Goal: Task Accomplishment & Management: Manage account settings

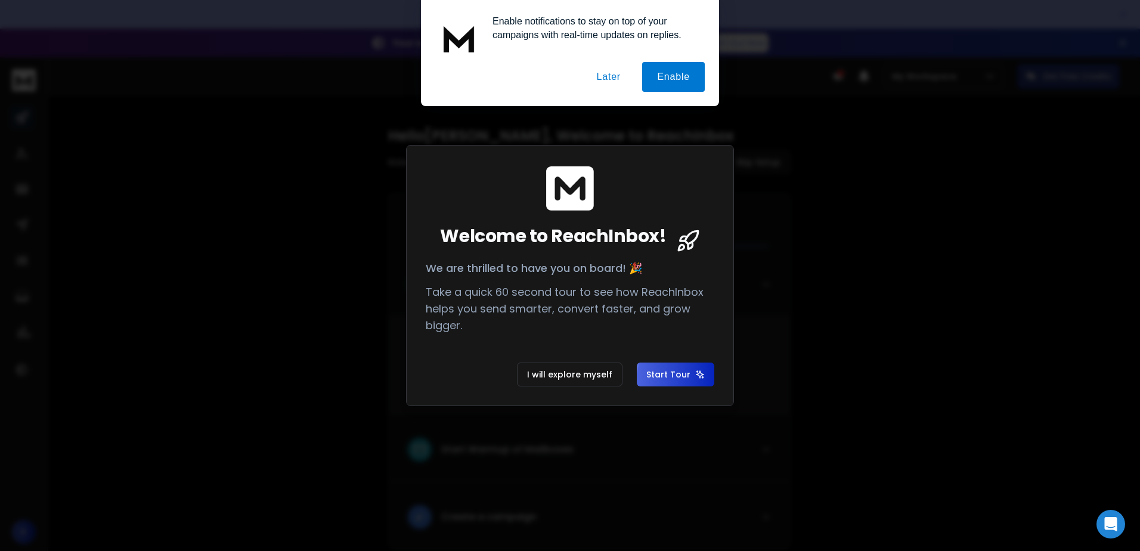
click at [619, 77] on button "Later" at bounding box center [608, 77] width 54 height 30
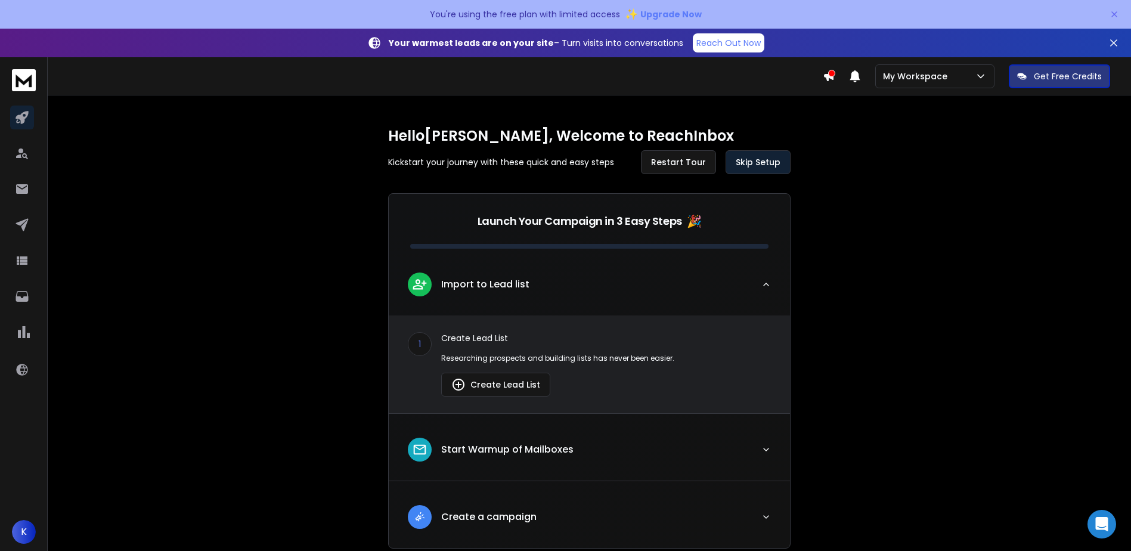
click at [746, 162] on span "Skip Setup" at bounding box center [758, 162] width 45 height 12
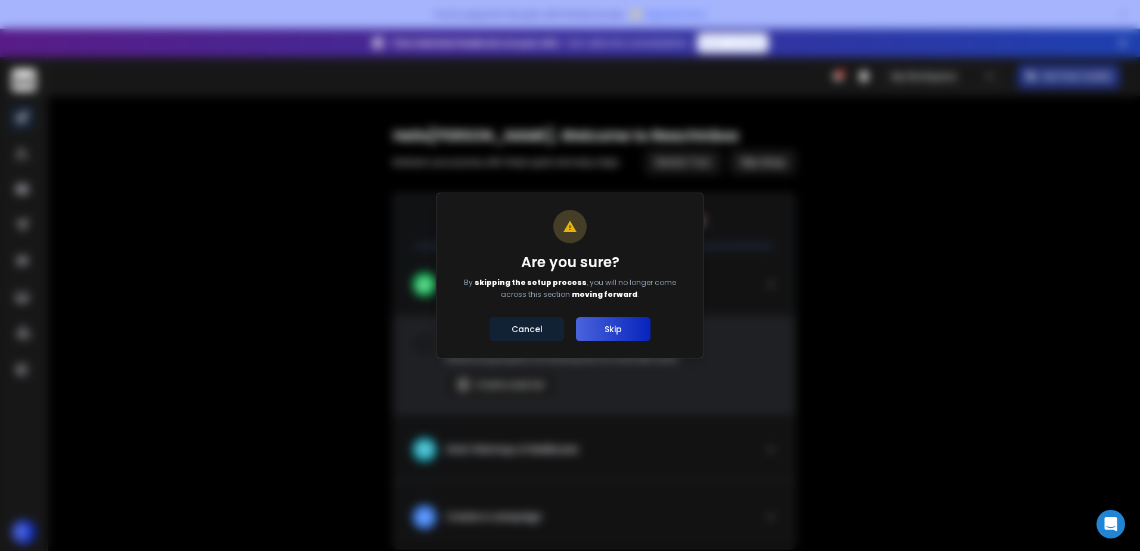
click at [619, 329] on button "Skip" at bounding box center [613, 329] width 75 height 24
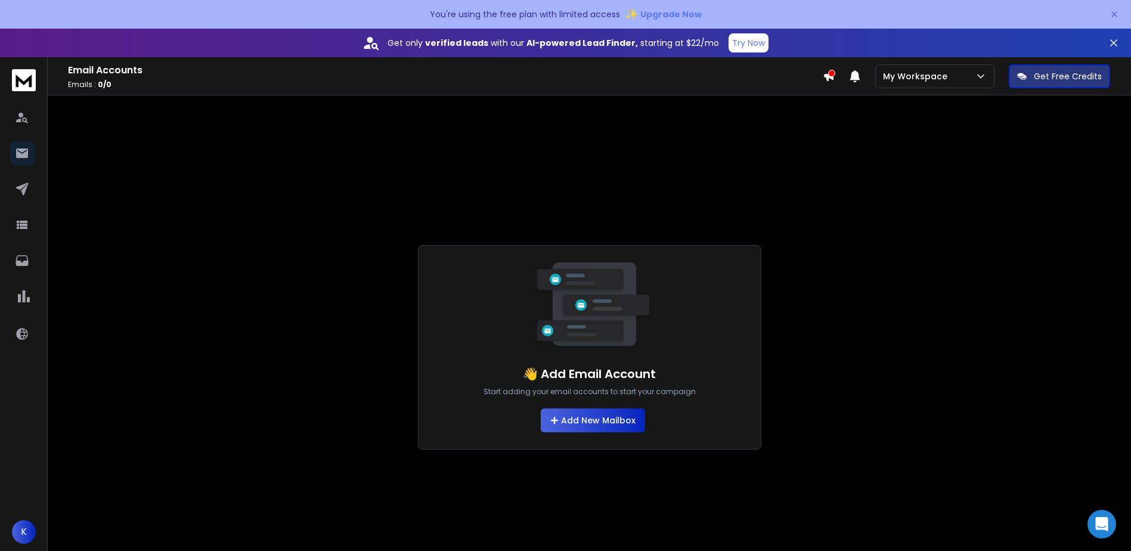
click at [192, 278] on div "👋 Add Email Account Start adding your email accounts to start your campaign Add…" at bounding box center [589, 347] width 1045 height 204
click at [27, 85] on img at bounding box center [24, 80] width 24 height 22
click at [613, 420] on button "Add New Mailbox" at bounding box center [593, 420] width 104 height 24
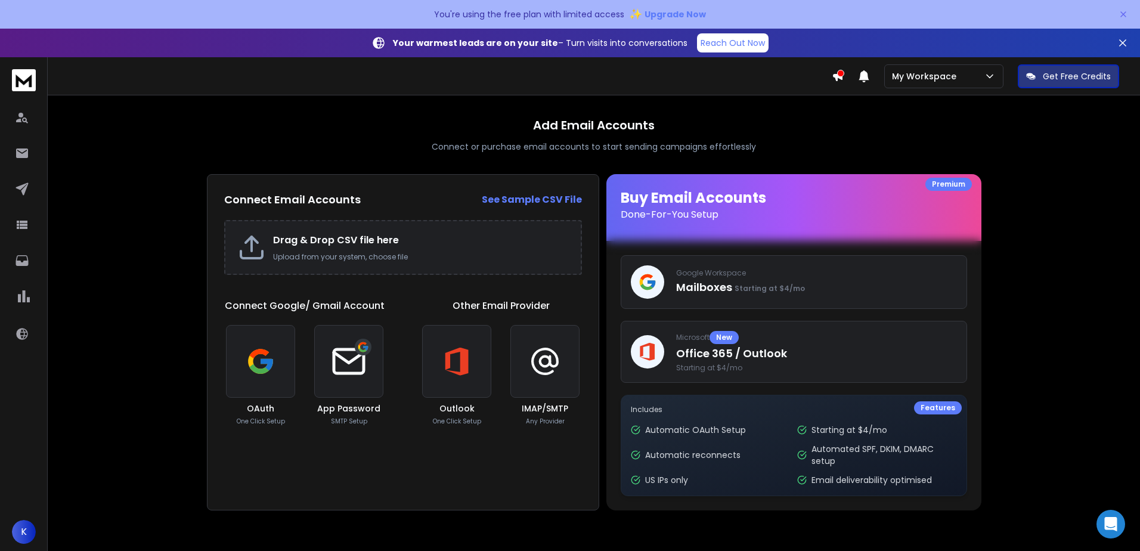
click at [273, 365] on icon at bounding box center [267, 365] width 13 height 12
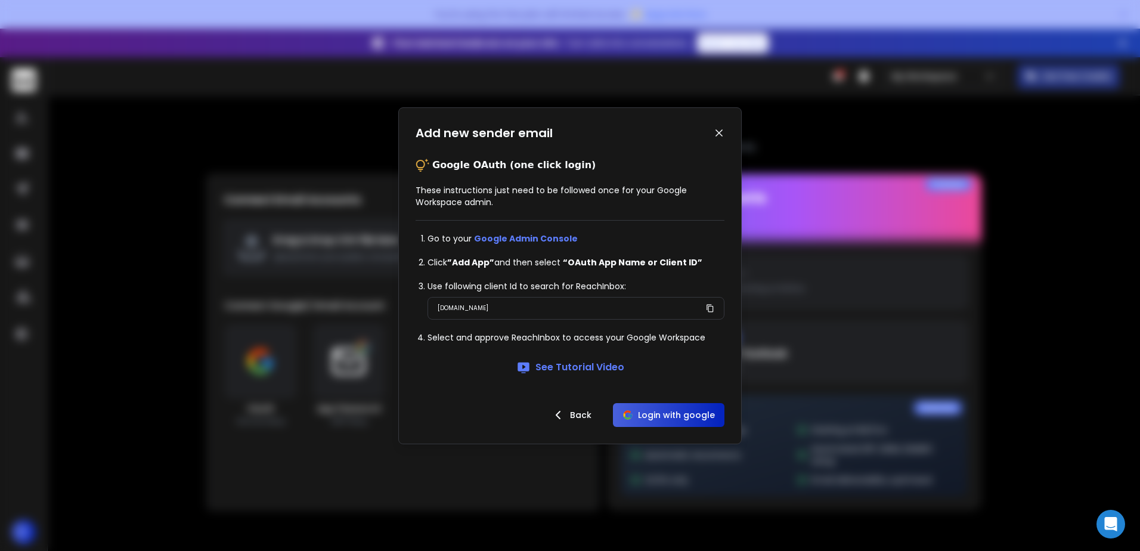
click at [657, 414] on button "Login with google" at bounding box center [668, 415] width 111 height 24
